Goal: Navigation & Orientation: Find specific page/section

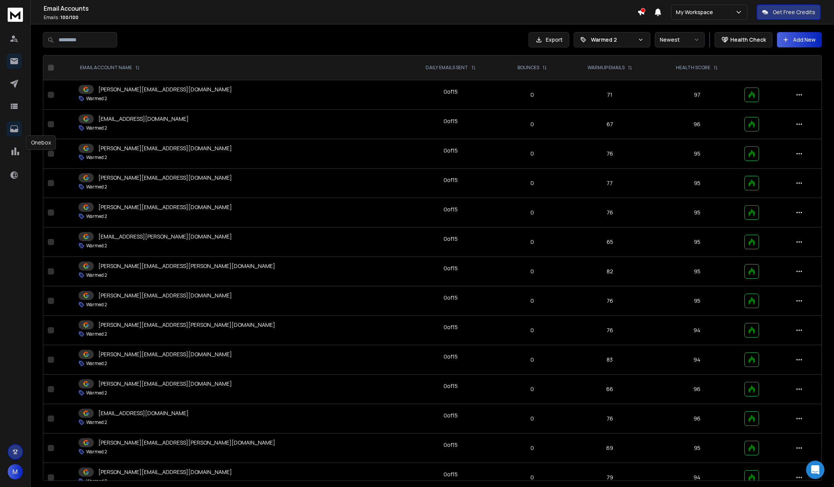
click at [18, 132] on icon at bounding box center [14, 128] width 8 height 7
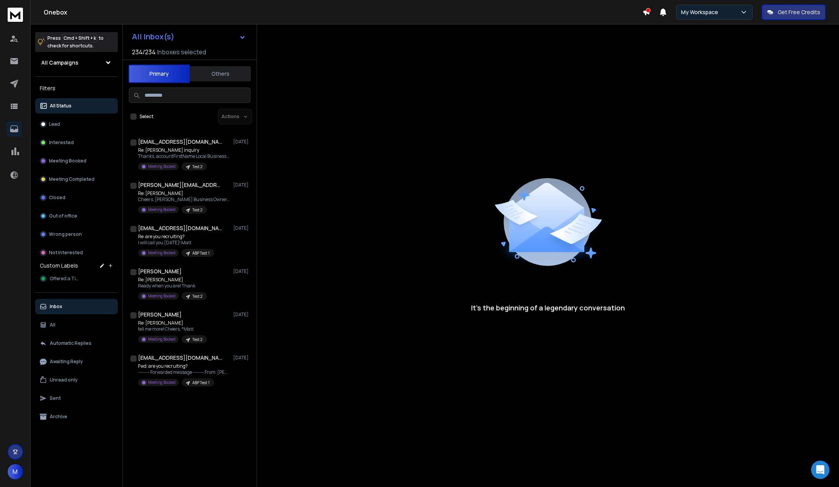
click at [724, 16] on div "My Workspace" at bounding box center [714, 12] width 67 height 8
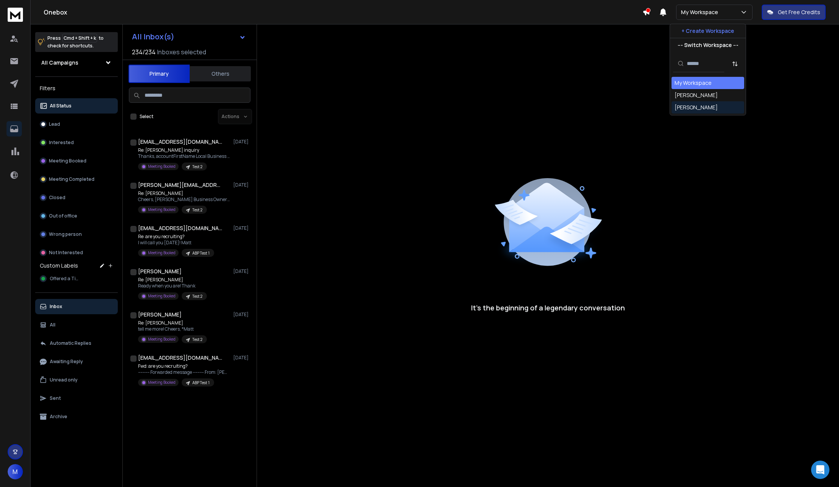
click at [709, 111] on div "[PERSON_NAME]" at bounding box center [696, 108] width 43 height 8
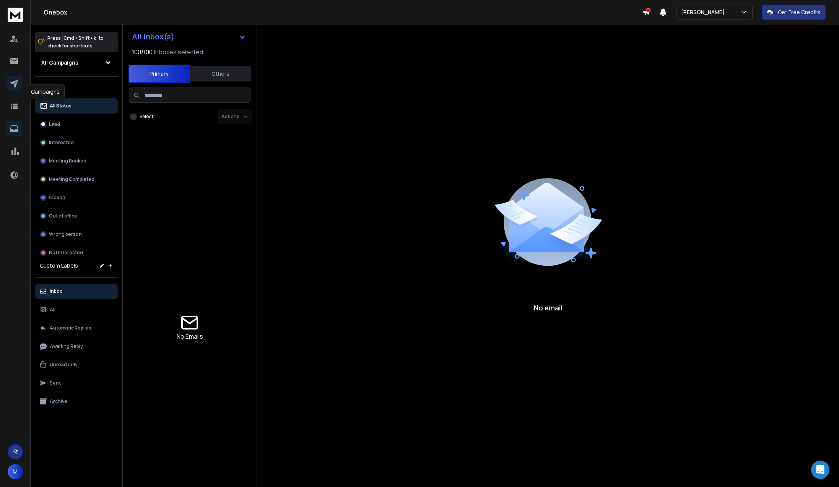
click at [19, 88] on icon at bounding box center [14, 83] width 9 height 9
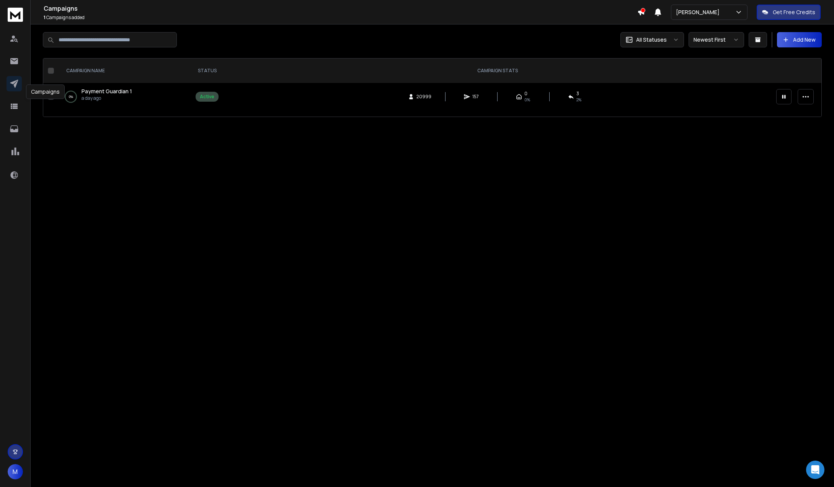
click at [22, 90] on link at bounding box center [14, 83] width 15 height 15
click at [9, 137] on link at bounding box center [14, 128] width 15 height 15
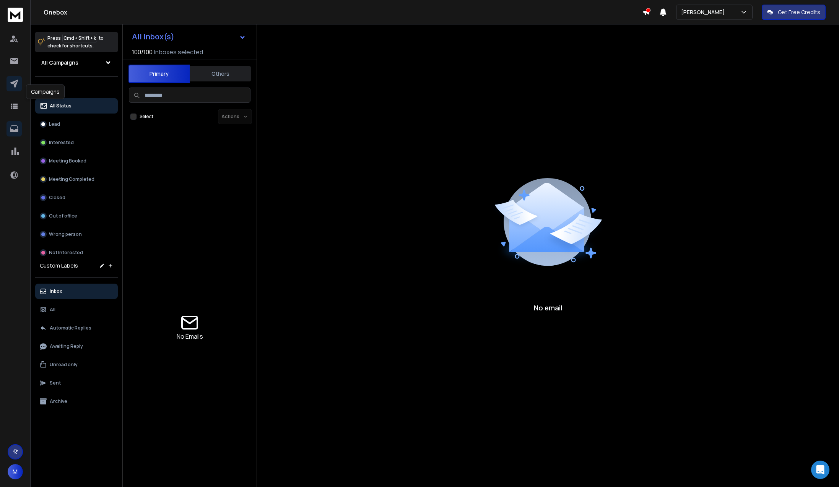
click at [7, 91] on link at bounding box center [14, 83] width 15 height 15
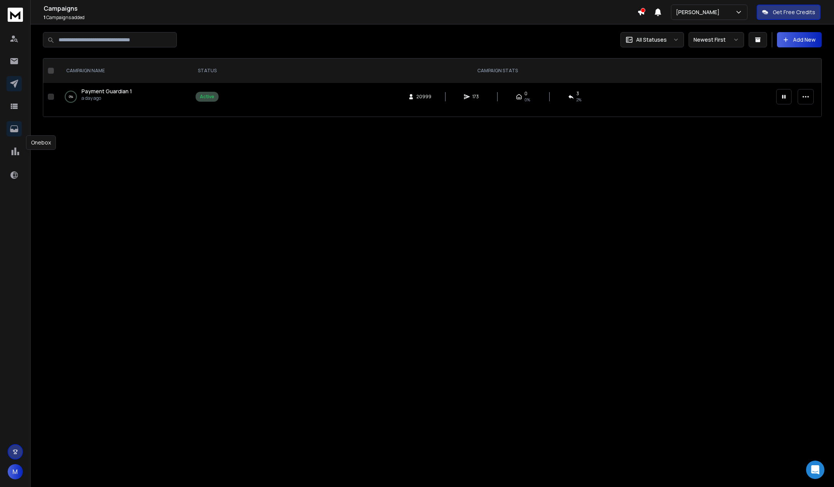
click at [11, 134] on icon at bounding box center [14, 128] width 9 height 9
